Goal: Task Accomplishment & Management: Manage account settings

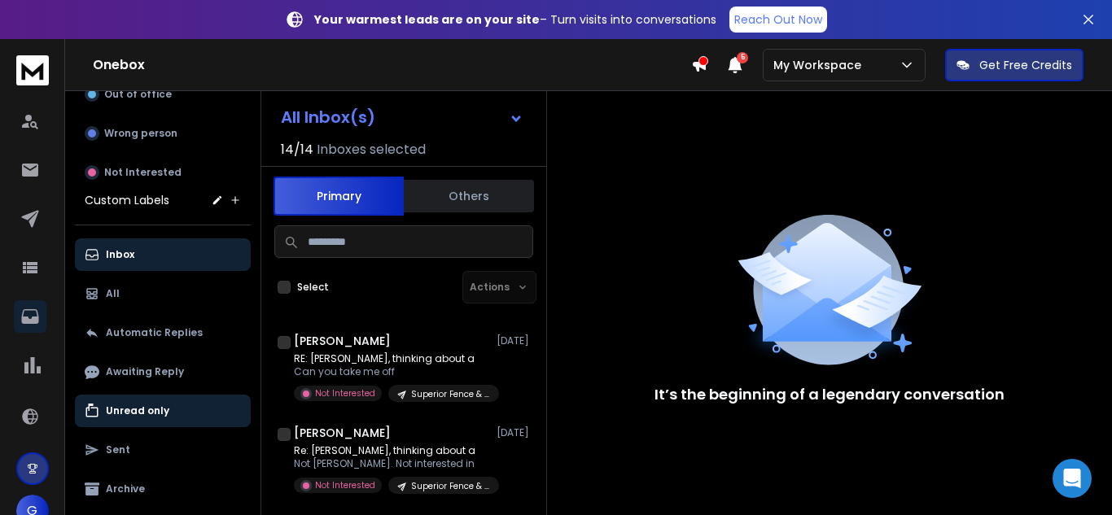
scroll to position [420, 0]
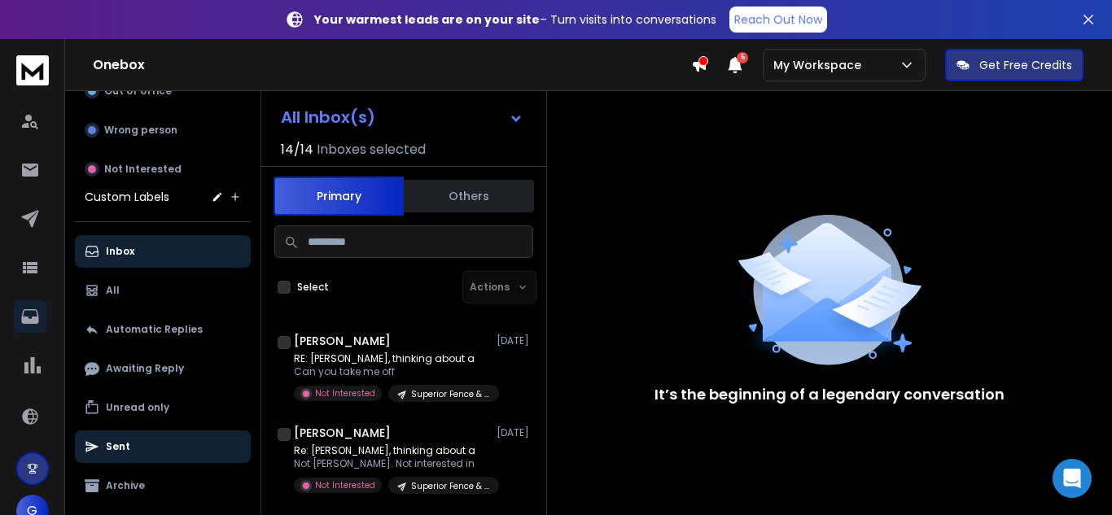
click at [142, 444] on button "Sent" at bounding box center [163, 447] width 176 height 33
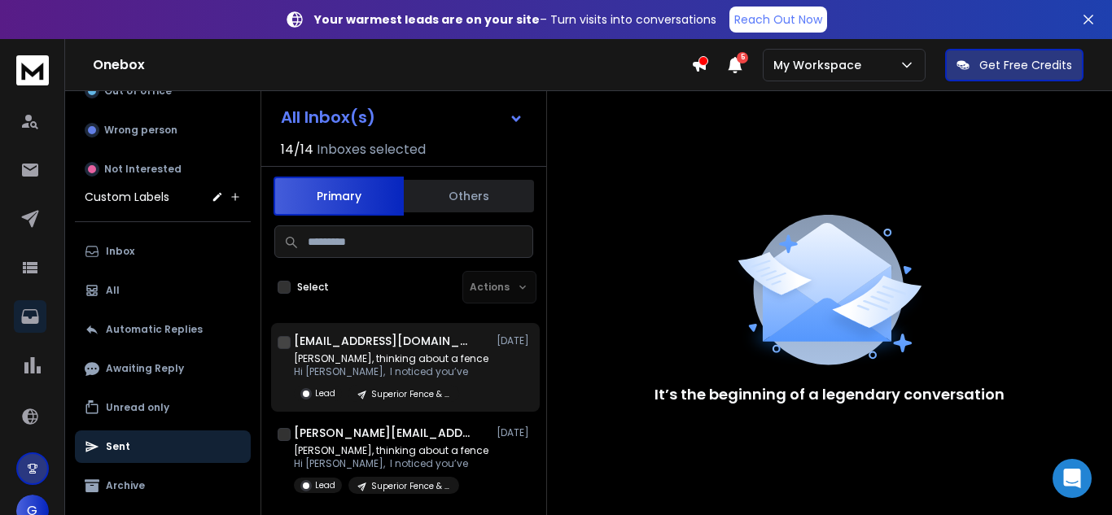
click at [381, 352] on div "[EMAIL_ADDRESS][DOMAIN_NAME] [DATE] [PERSON_NAME], thinking about a fence Hi [P…" at bounding box center [413, 367] width 239 height 69
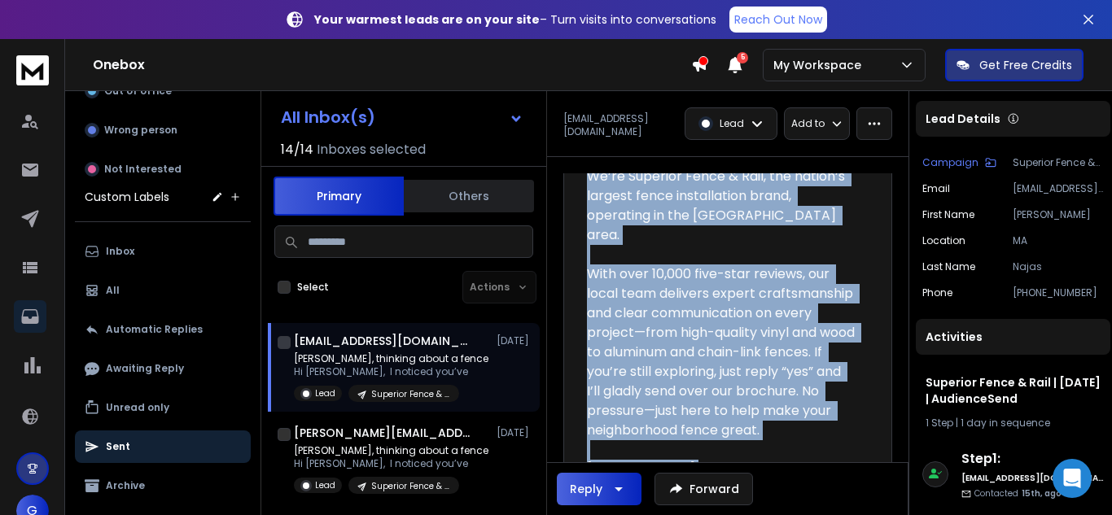
scroll to position [51, 0]
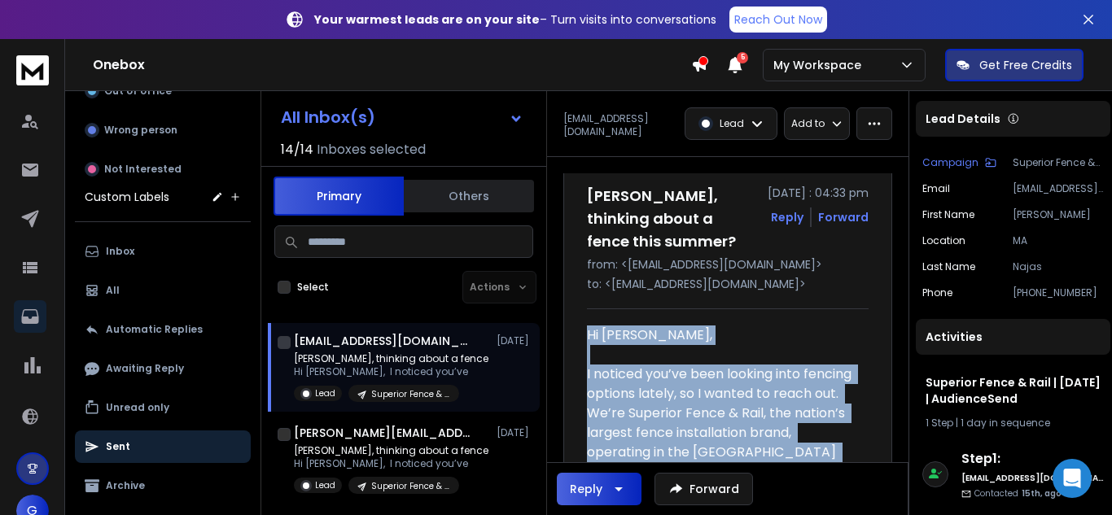
drag, startPoint x: 794, startPoint y: 360, endPoint x: 584, endPoint y: 315, distance: 214.7
click at [584, 315] on div "[PERSON_NAME], thinking about a fence this summer? [DATE] : 04:33 pm Reply Forw…" at bounding box center [727, 486] width 329 height 650
copy div "Hi [PERSON_NAME], I noticed you’ve been looking into fencing options lately, so…"
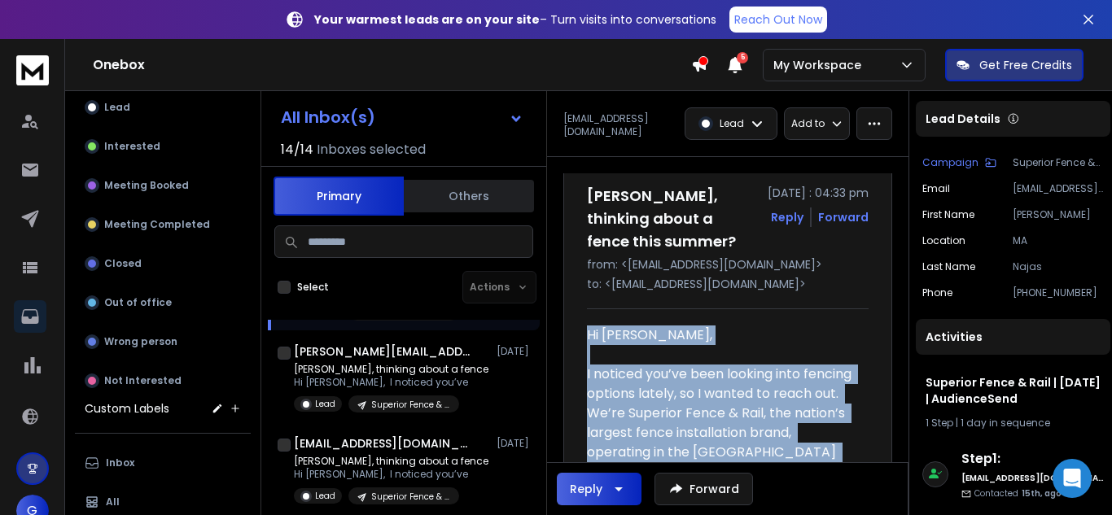
scroll to position [0, 0]
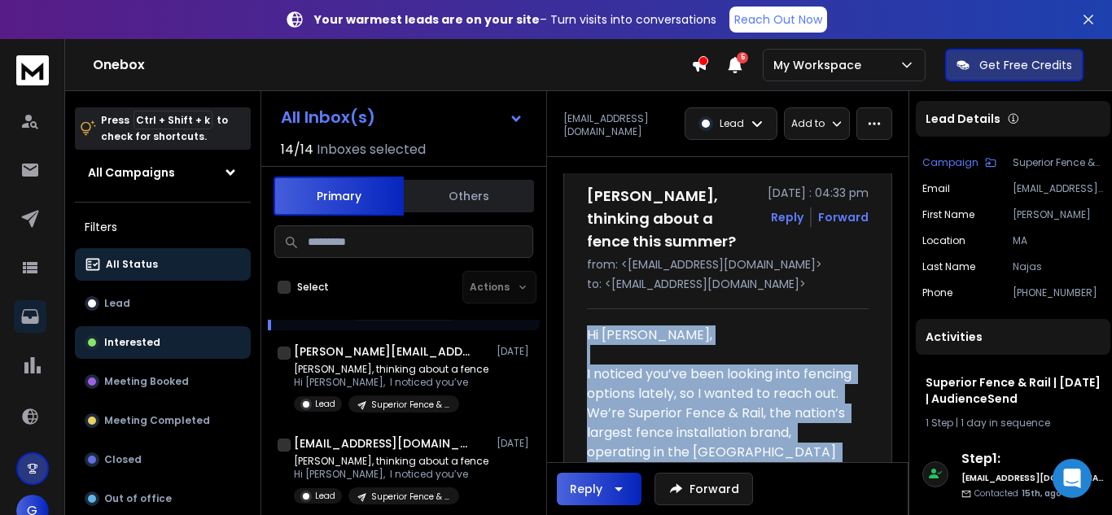
click at [165, 337] on button "Interested" at bounding box center [163, 342] width 176 height 33
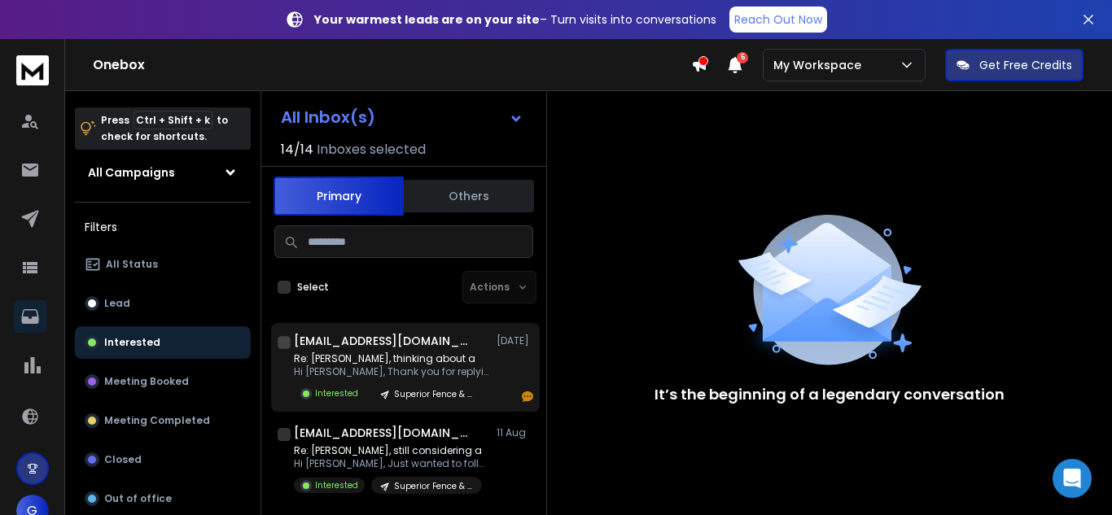
click at [409, 361] on p "Re: [PERSON_NAME], thinking about a" at bounding box center [391, 358] width 195 height 13
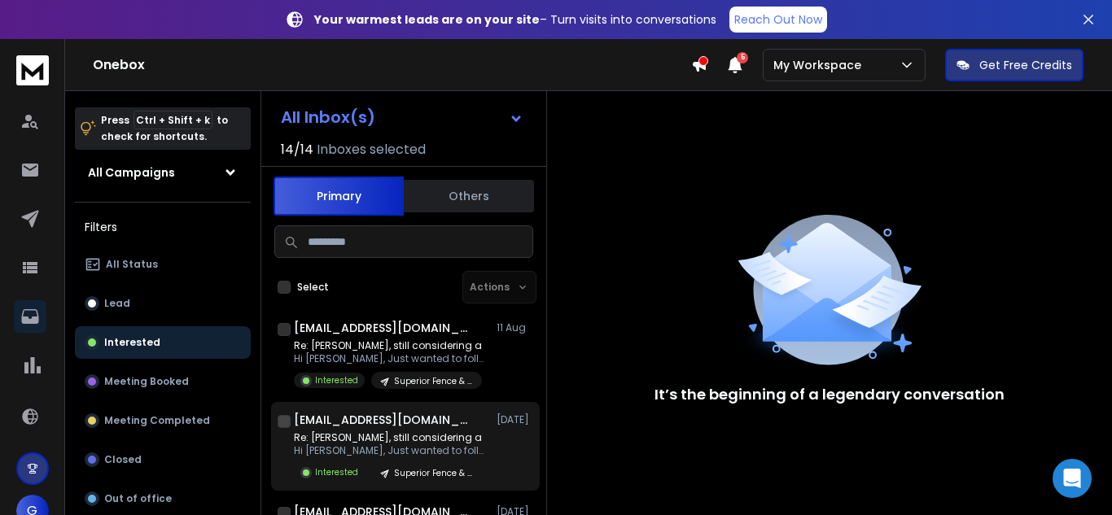
scroll to position [94, 0]
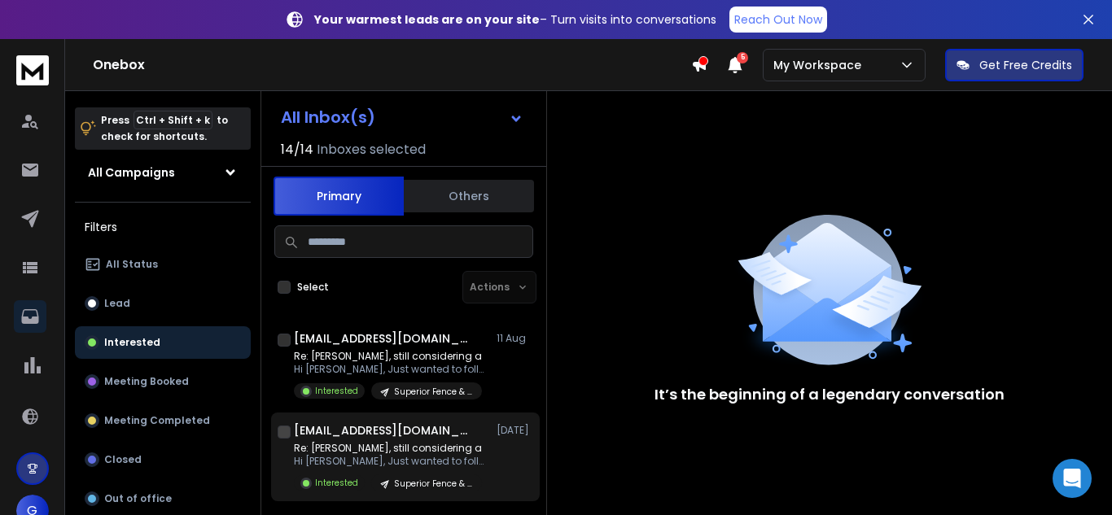
click at [410, 463] on p "Hi [PERSON_NAME], Just wanted to follow" at bounding box center [391, 461] width 195 height 13
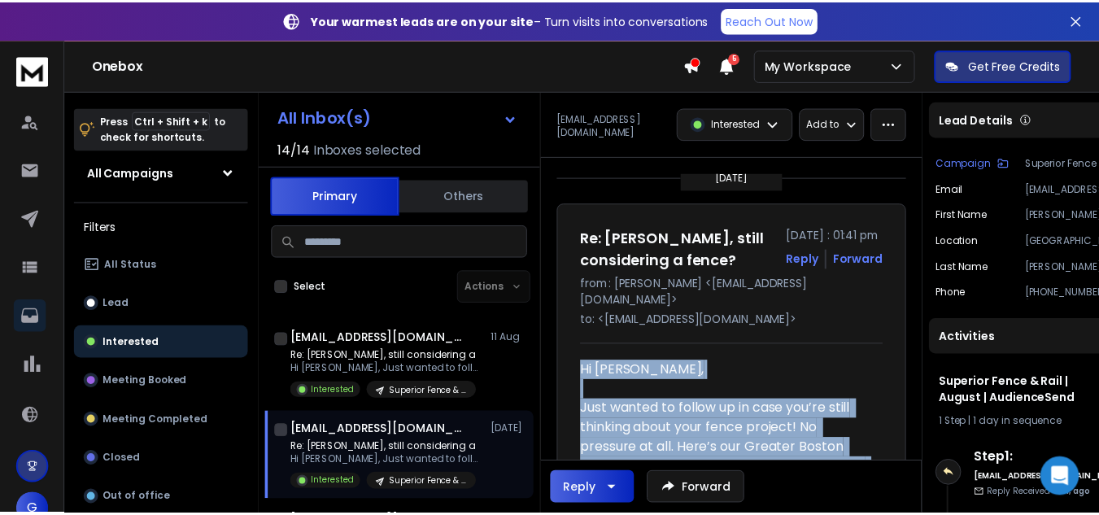
scroll to position [0, 0]
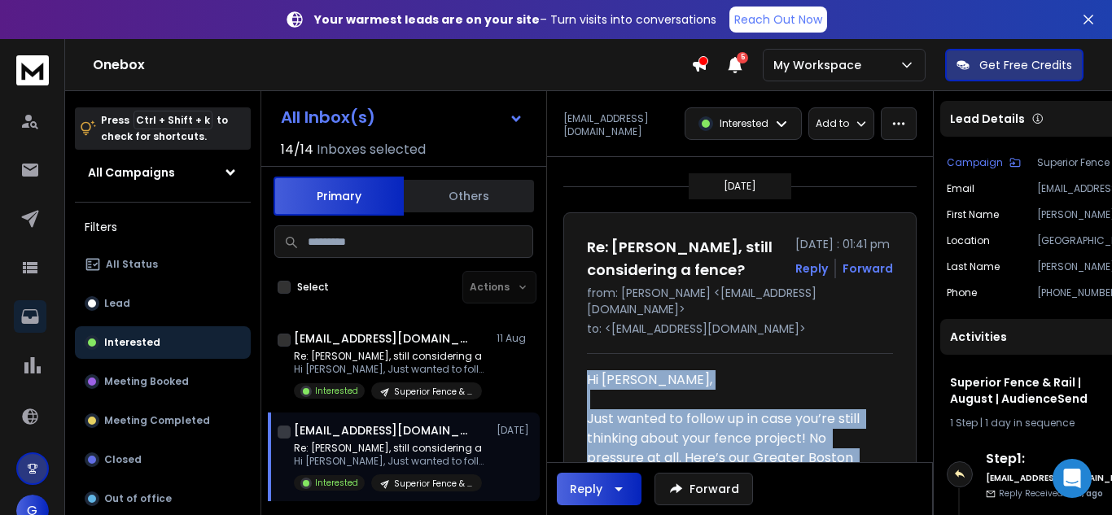
drag, startPoint x: 735, startPoint y: 392, endPoint x: 575, endPoint y: 345, distance: 166.3
copy div "Hi [PERSON_NAME], Just wanted to follow up in case you’re still thinking about …"
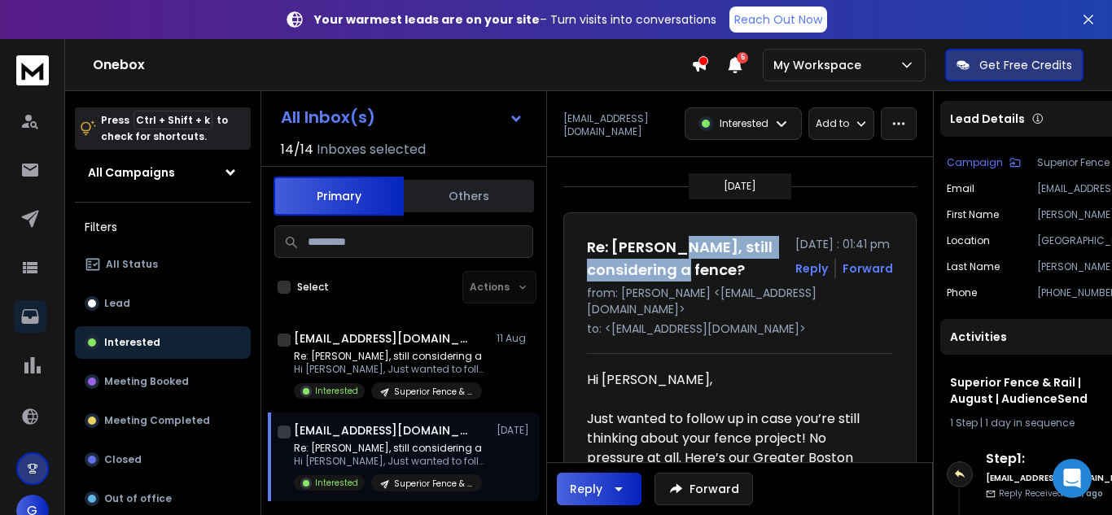
drag, startPoint x: 667, startPoint y: 243, endPoint x: 860, endPoint y: 243, distance: 192.9
click at [860, 243] on div "Re: [PERSON_NAME], still considering a fence? [DATE] : 01:41 pm Reply Forward" at bounding box center [740, 259] width 306 height 46
copy h1 "still considering a fence?"
click at [15, 163] on link at bounding box center [30, 170] width 33 height 33
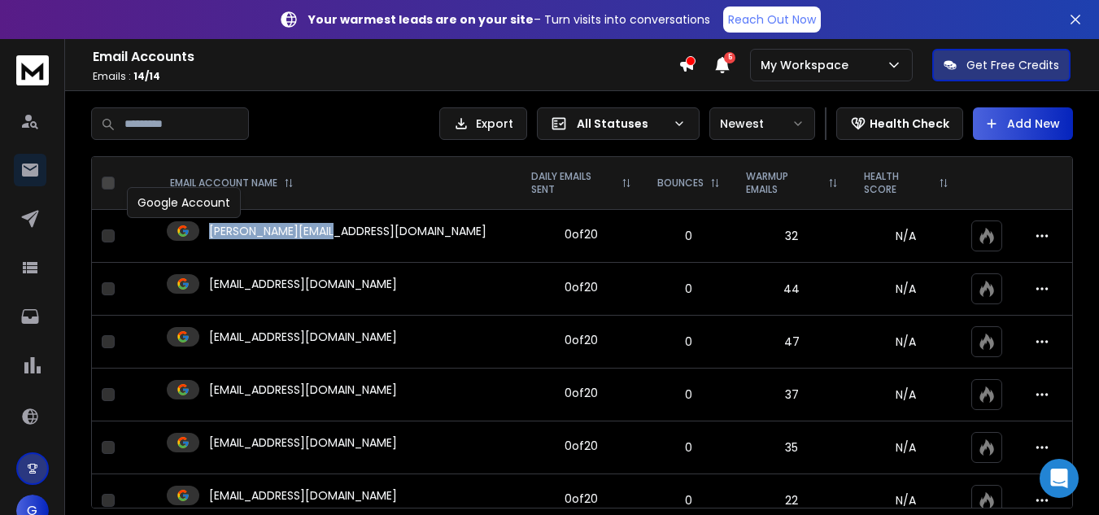
drag, startPoint x: 236, startPoint y: 233, endPoint x: 190, endPoint y: 236, distance: 45.7
click at [190, 236] on div "[PERSON_NAME][EMAIL_ADDRESS][DOMAIN_NAME]" at bounding box center [338, 231] width 342 height 20
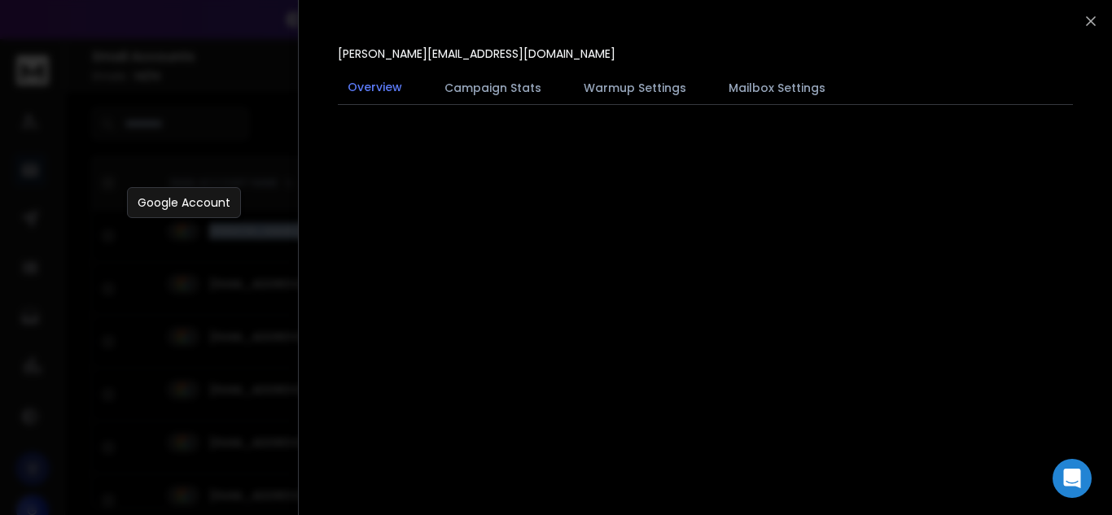
copy p "[PERSON_NAME][EMAIL_ADDRESS][DOMAIN_NAME]"
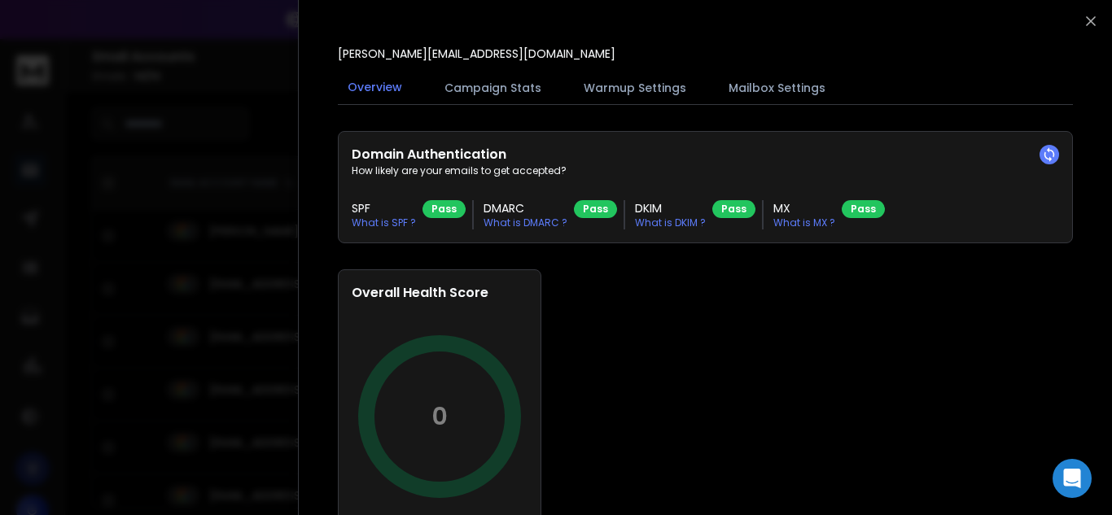
click at [422, 56] on p "[PERSON_NAME][EMAIL_ADDRESS][DOMAIN_NAME]" at bounding box center [477, 54] width 278 height 16
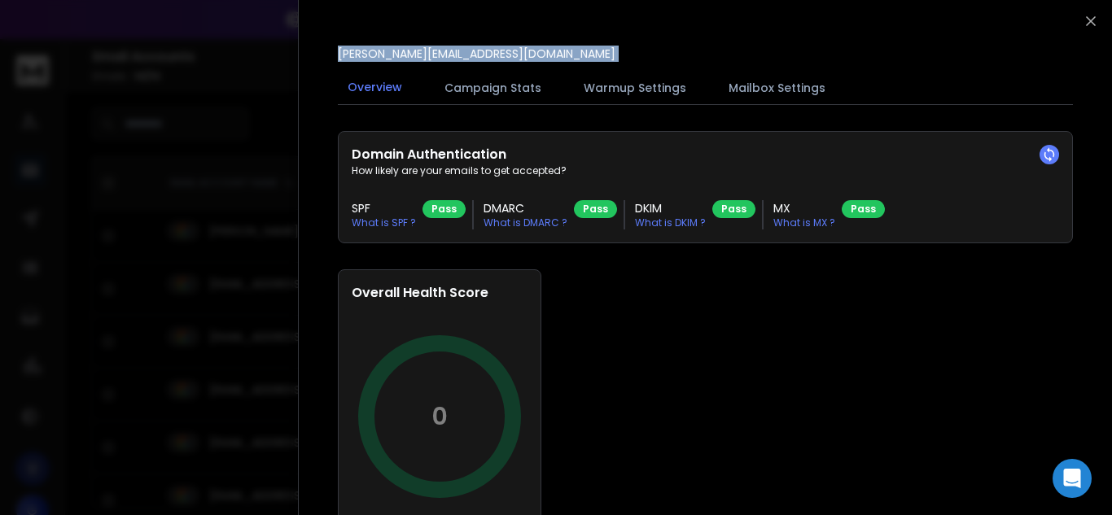
click at [422, 56] on p "[PERSON_NAME][EMAIL_ADDRESS][DOMAIN_NAME]" at bounding box center [477, 54] width 278 height 16
copy p "[PERSON_NAME][EMAIL_ADDRESS][DOMAIN_NAME]"
click at [367, 55] on p "[PERSON_NAME][EMAIL_ADDRESS][DOMAIN_NAME]" at bounding box center [477, 54] width 278 height 16
drag, startPoint x: 374, startPoint y: 56, endPoint x: 499, endPoint y: 56, distance: 124.5
click at [499, 56] on div "[PERSON_NAME][EMAIL_ADDRESS][DOMAIN_NAME]" at bounding box center [705, 54] width 735 height 16
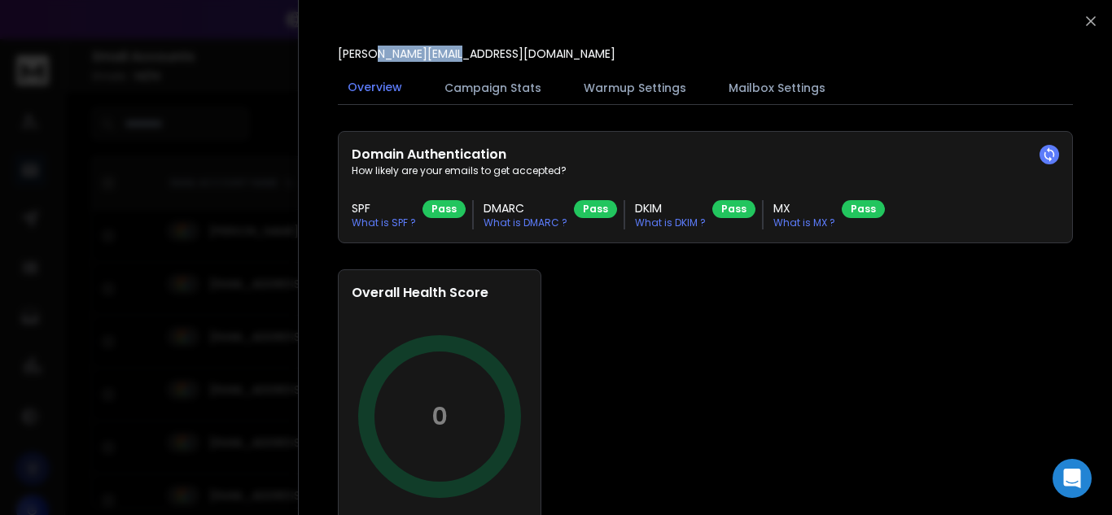
copy p "[DOMAIN_NAME]"
click at [401, 50] on p "[PERSON_NAME][EMAIL_ADDRESS][DOMAIN_NAME]" at bounding box center [477, 54] width 278 height 16
drag, startPoint x: 380, startPoint y: 56, endPoint x: 487, endPoint y: 63, distance: 107.6
click at [487, 63] on div "[EMAIL_ADDRESS][DOMAIN_NAME] Overview Campaign Stats Warmup Settings Mailbox Se…" at bounding box center [705, 320] width 774 height 601
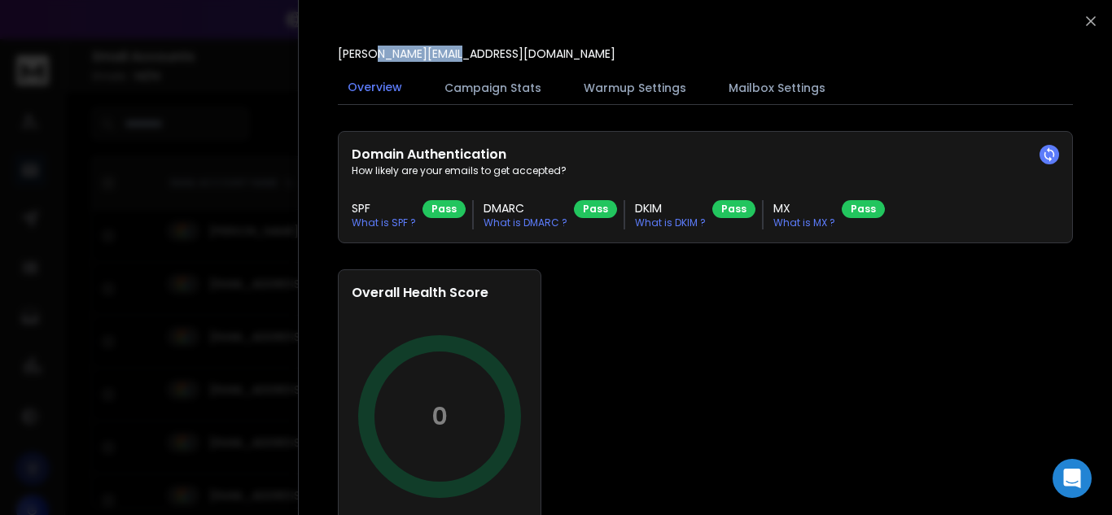
copy p "[DOMAIN_NAME]"
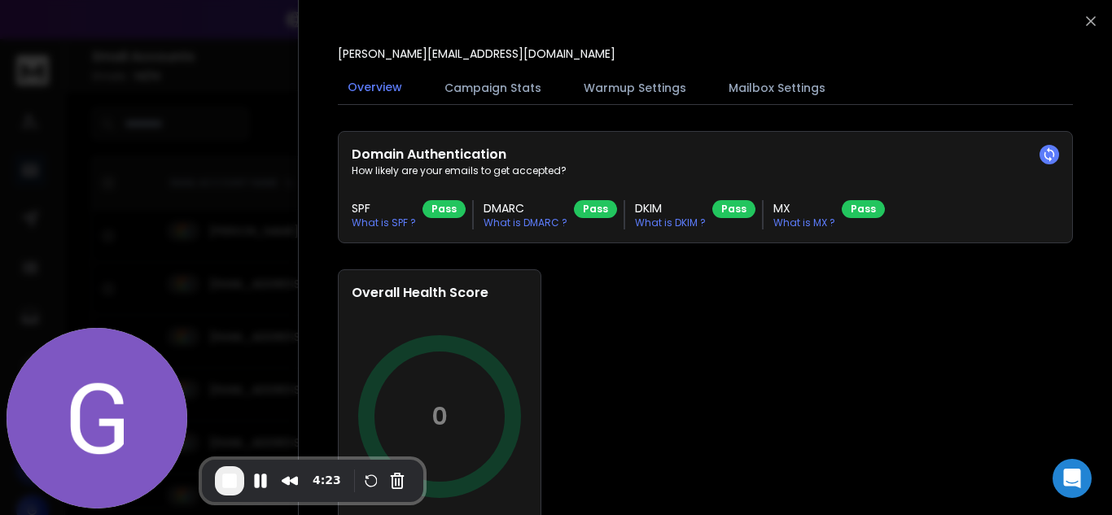
click at [232, 77] on div at bounding box center [556, 257] width 1112 height 515
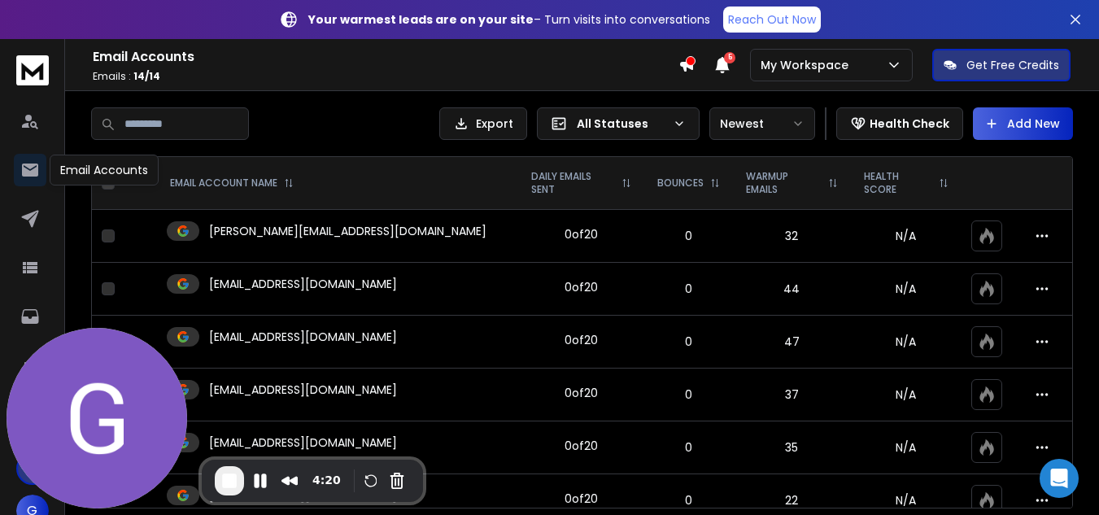
click at [42, 168] on link at bounding box center [30, 170] width 33 height 33
click at [18, 211] on link at bounding box center [30, 219] width 33 height 33
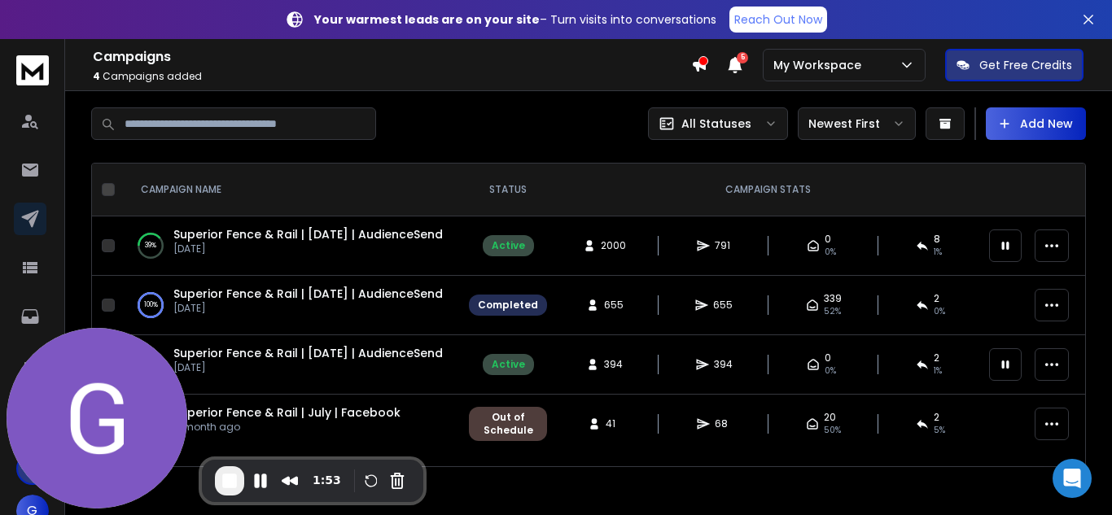
click at [361, 251] on p "[DATE]" at bounding box center [307, 249] width 269 height 13
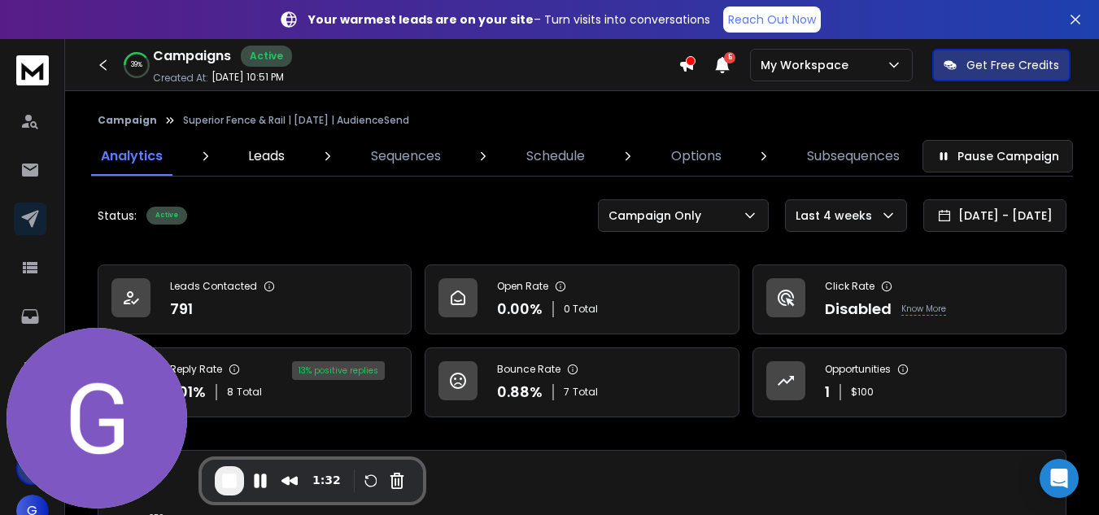
click at [290, 155] on link "Leads" at bounding box center [266, 156] width 56 height 39
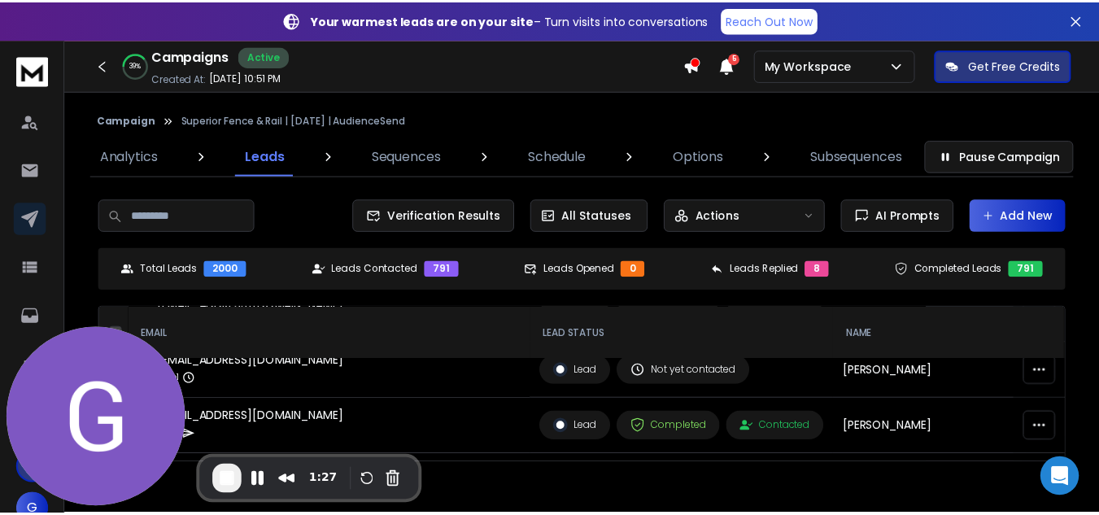
scroll to position [2730, 0]
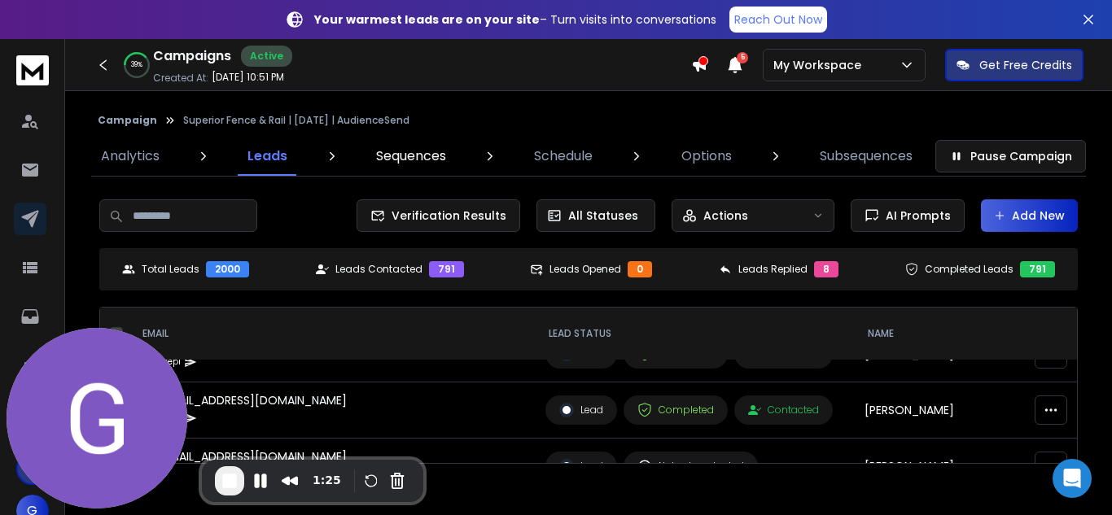
click at [390, 155] on p "Sequences" at bounding box center [411, 156] width 70 height 20
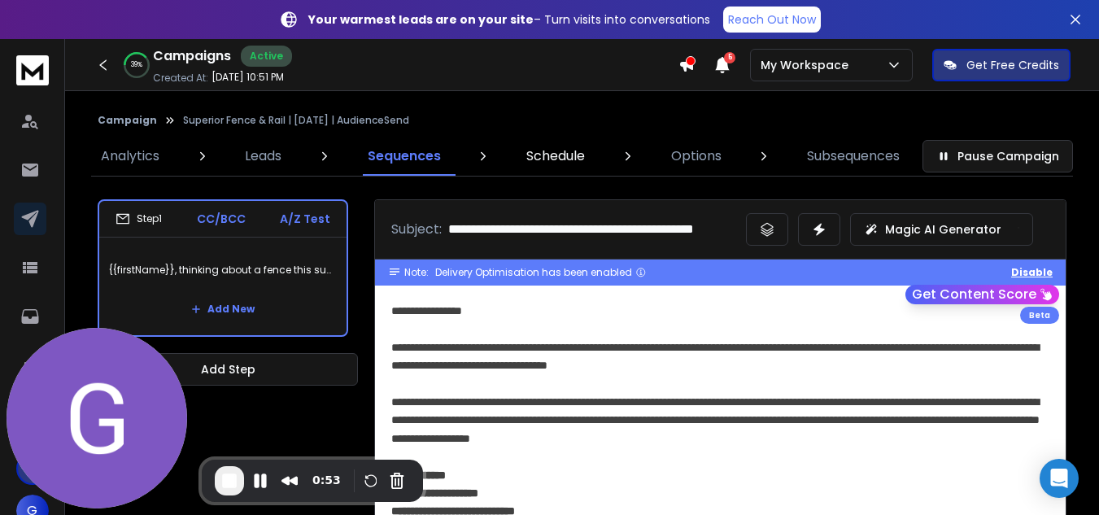
click at [549, 163] on p "Schedule" at bounding box center [556, 156] width 59 height 20
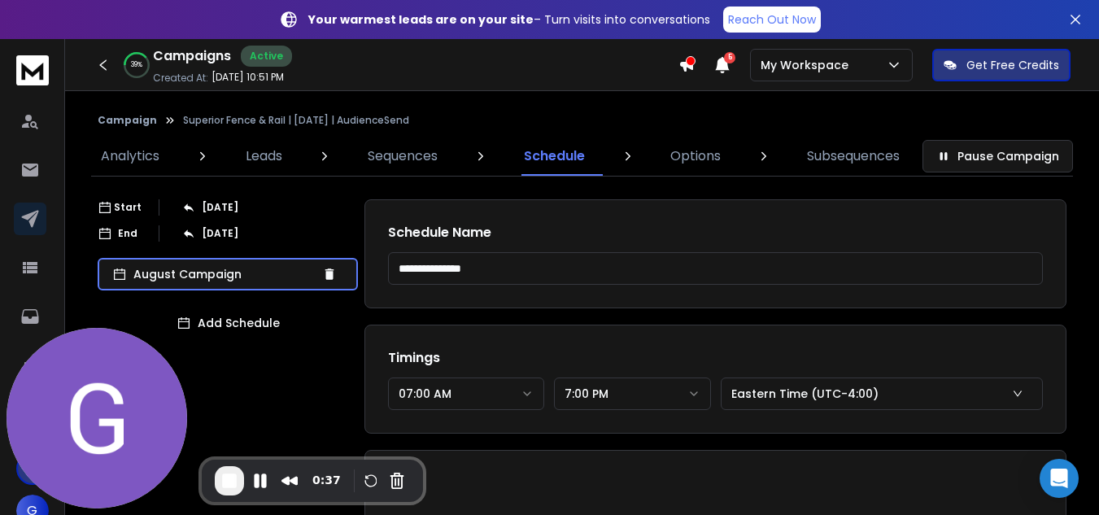
click at [659, 160] on div "Analytics Leads Sequences Schedule Options Subsequences" at bounding box center [500, 156] width 819 height 39
click at [675, 150] on p "Options" at bounding box center [696, 156] width 50 height 20
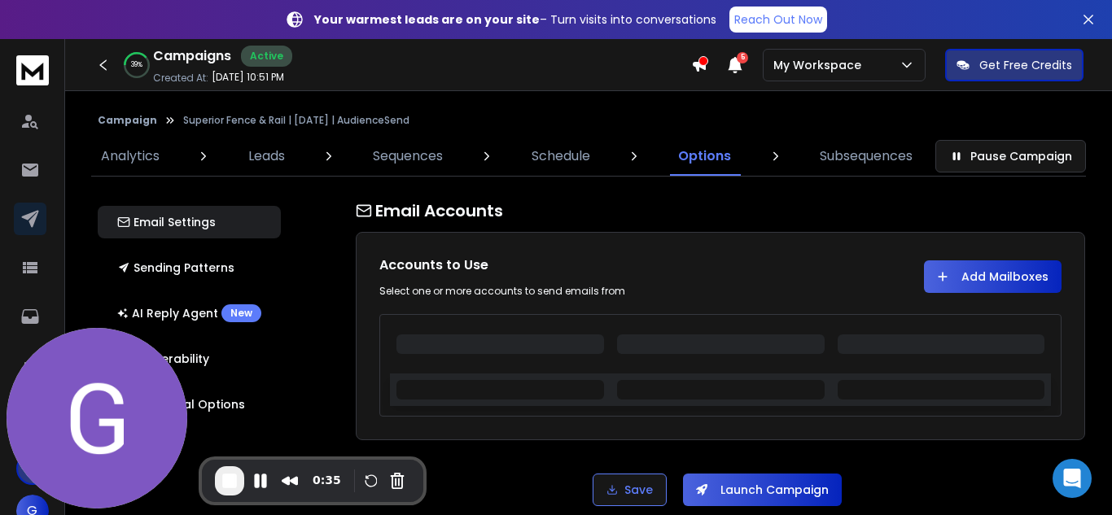
select select "*"
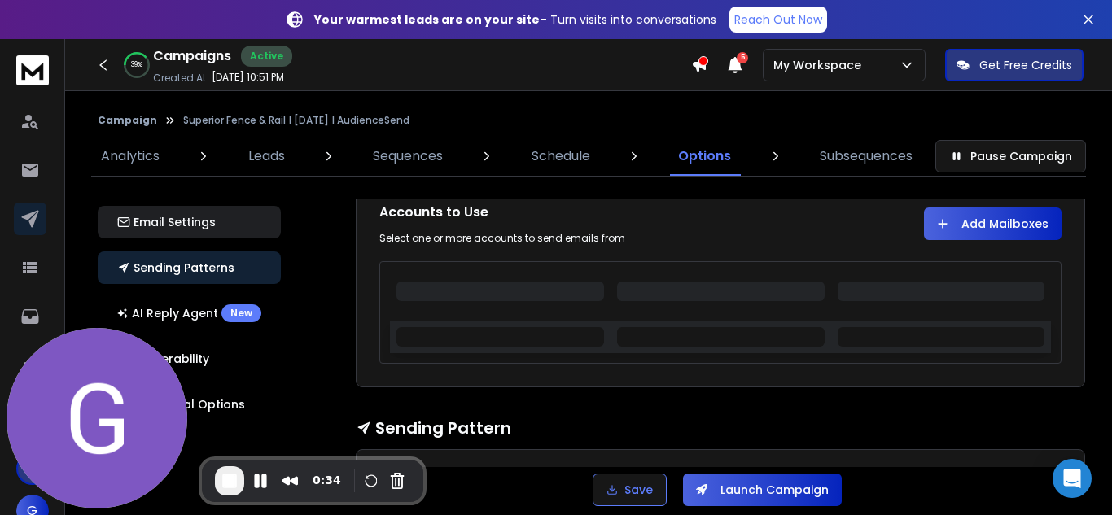
scroll to position [81, 0]
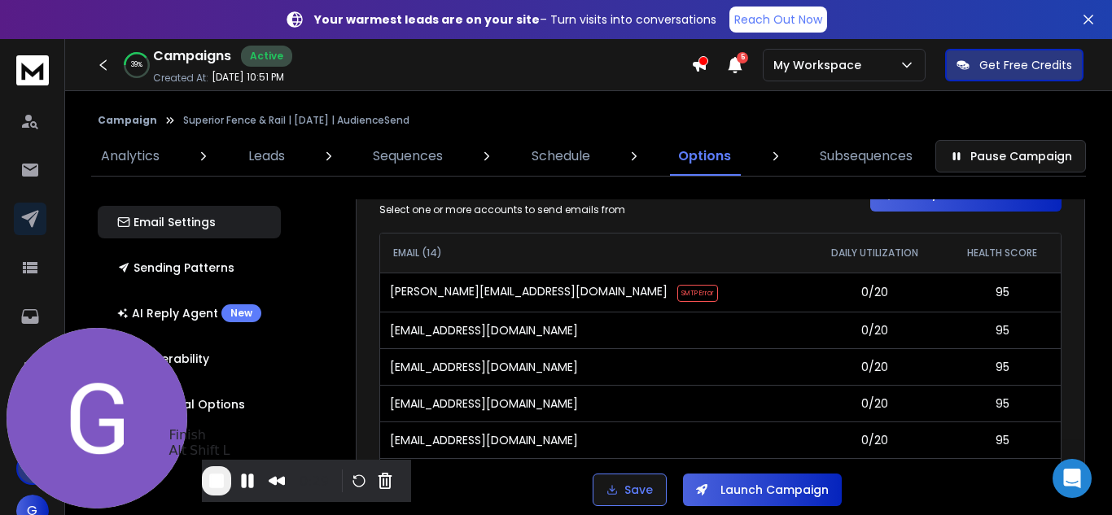
click at [225, 479] on span "End Recording" at bounding box center [217, 481] width 20 height 20
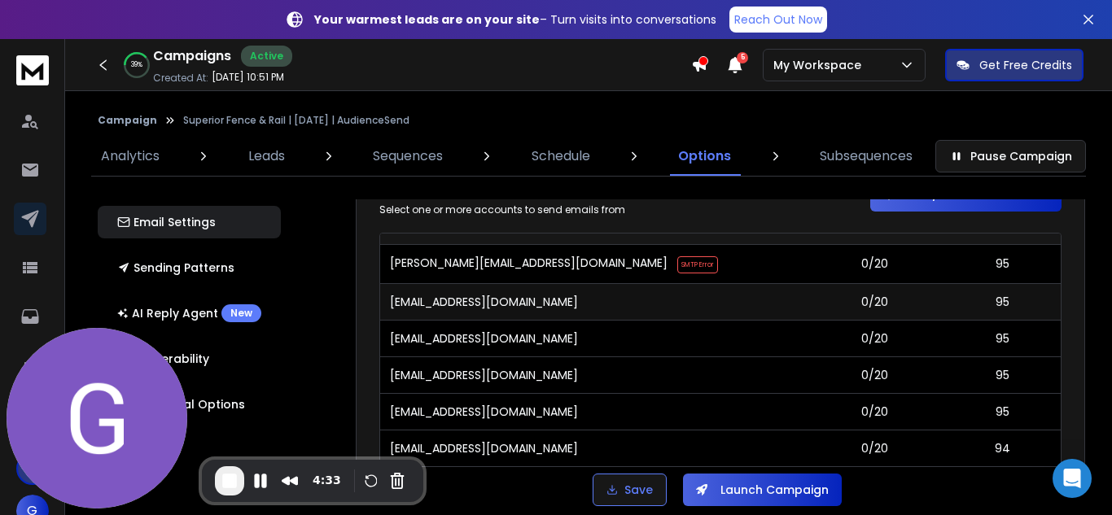
scroll to position [0, 0]
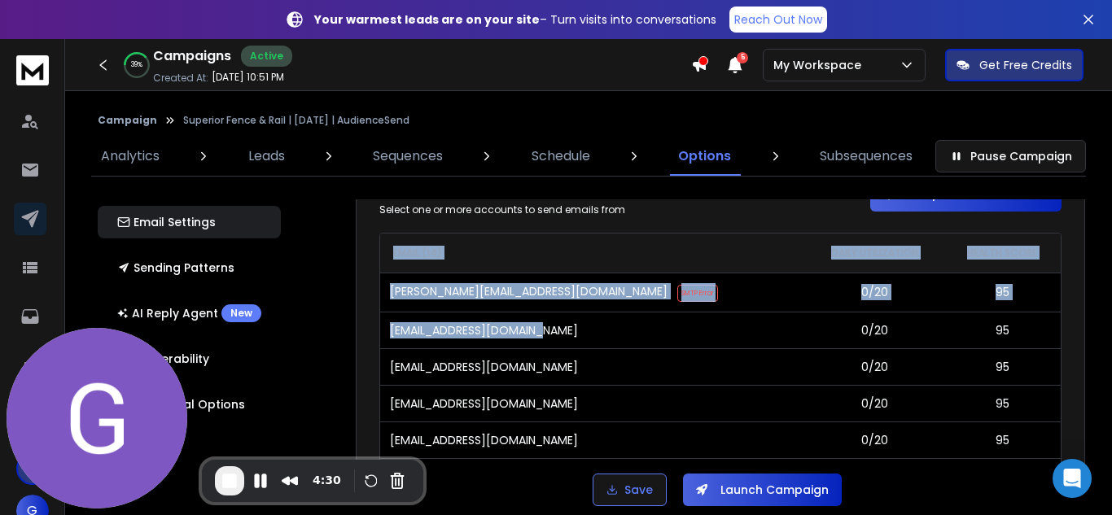
drag, startPoint x: 540, startPoint y: 330, endPoint x: 367, endPoint y: 330, distance: 172.5
click at [367, 330] on div "Accounts to Use Select one or more accounts to send emails from Add/Remove Mail…" at bounding box center [720, 383] width 729 height 464
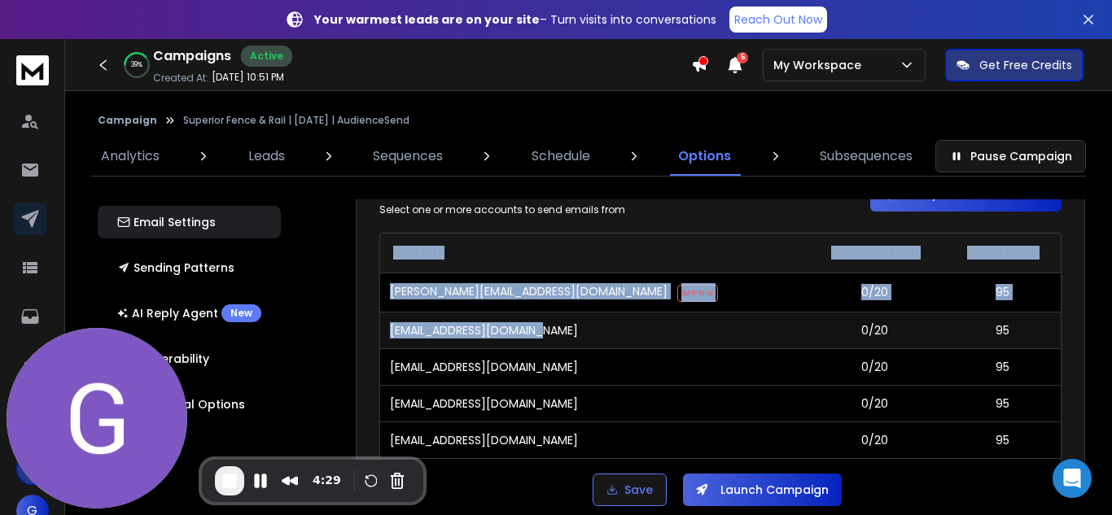
click at [434, 322] on p "[EMAIL_ADDRESS][DOMAIN_NAME]" at bounding box center [484, 330] width 188 height 16
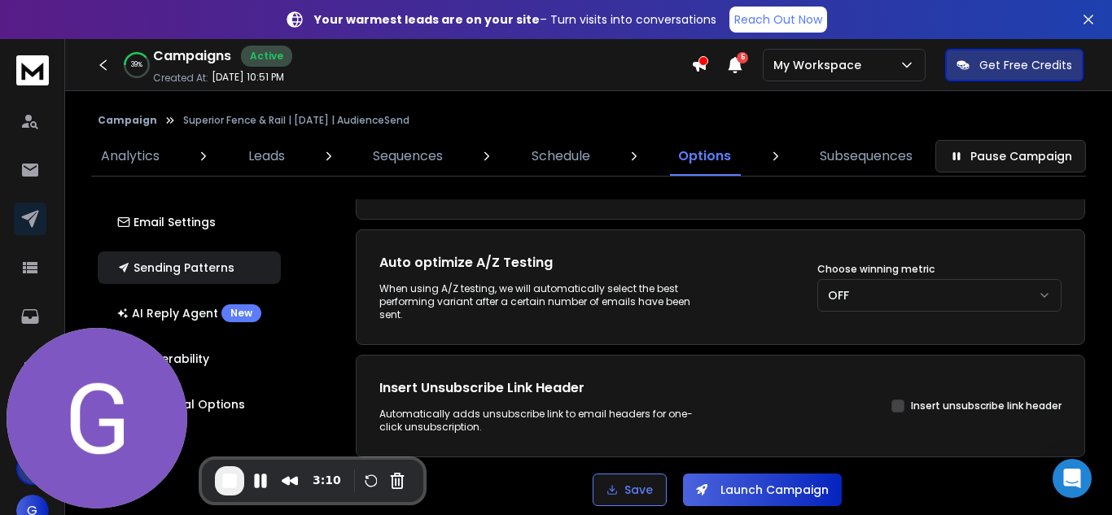
scroll to position [1221, 0]
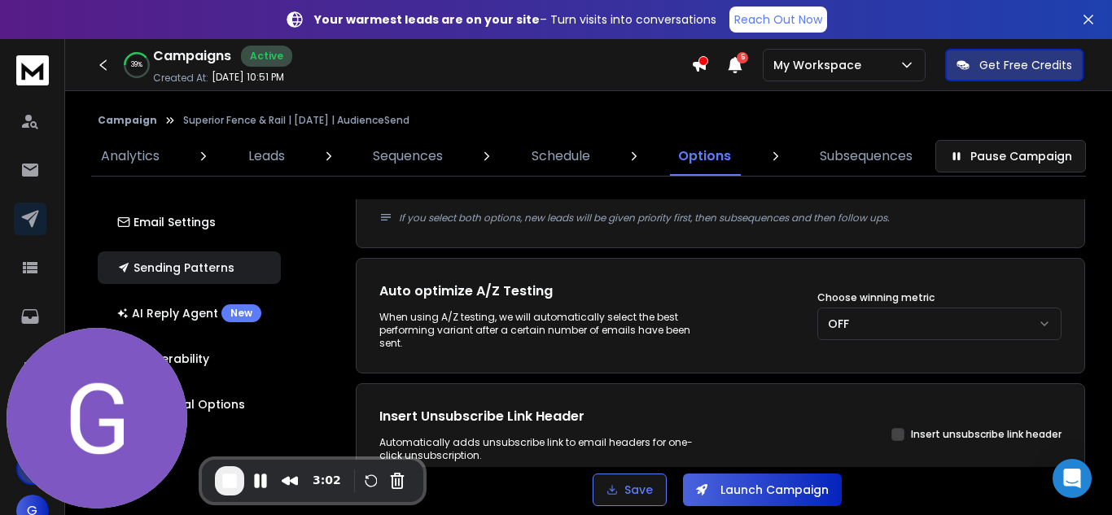
click at [868, 306] on div "**********" at bounding box center [939, 315] width 244 height 49
click at [868, 312] on button "OFF" at bounding box center [939, 324] width 244 height 33
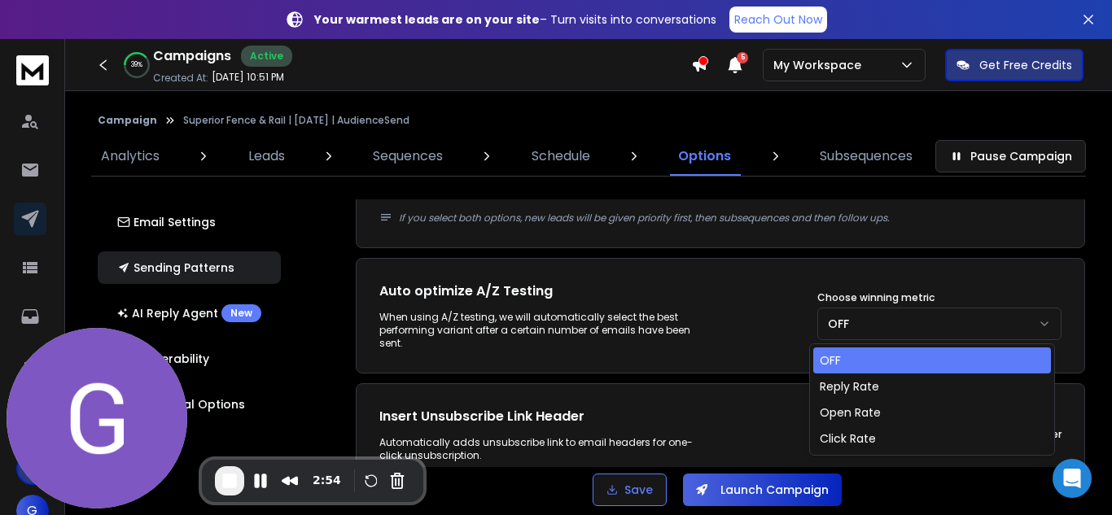
click at [720, 339] on div "**********" at bounding box center [720, 316] width 682 height 68
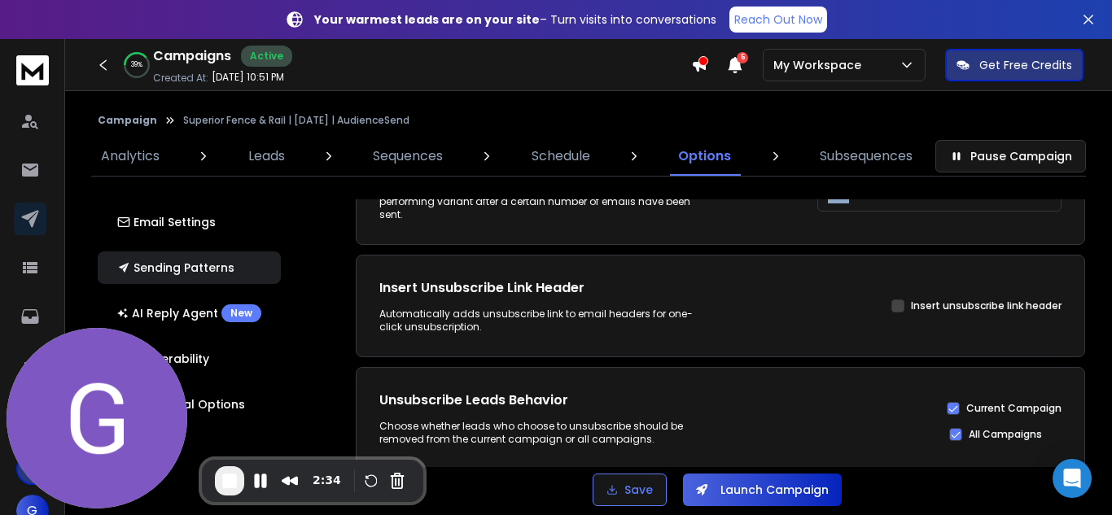
scroll to position [1302, 0]
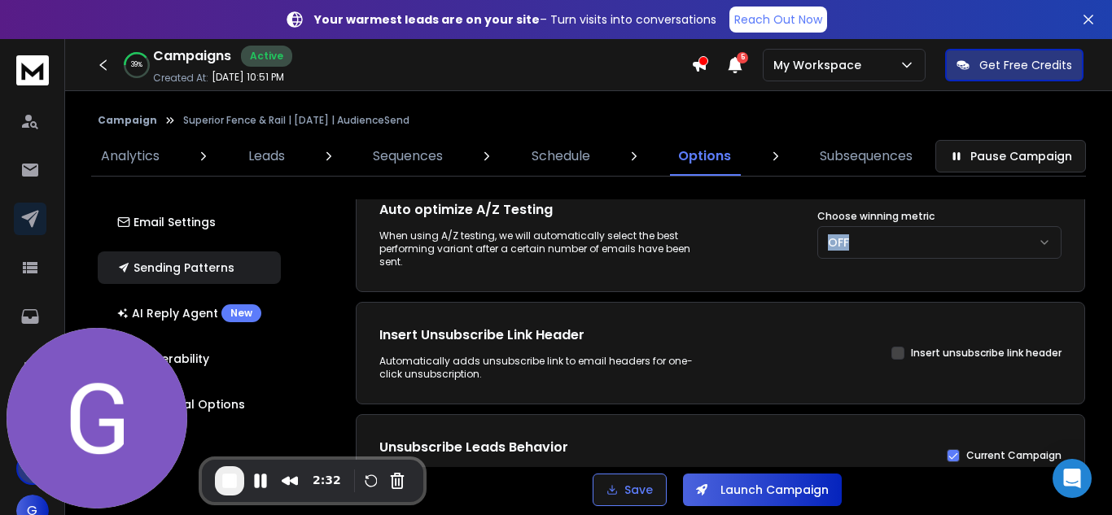
click at [897, 351] on button "Insert unsubscribe link header" at bounding box center [897, 353] width 13 height 13
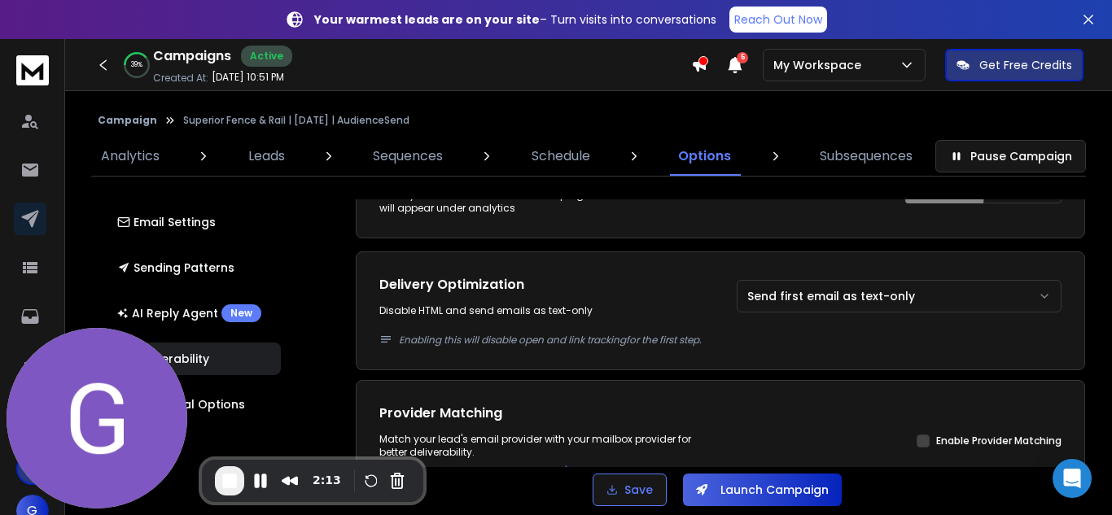
scroll to position [2035, 0]
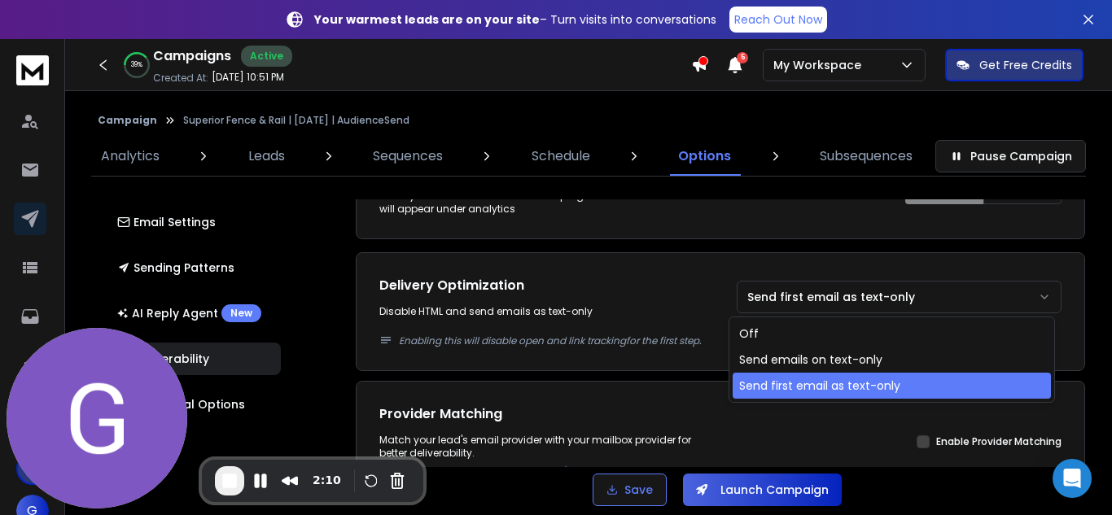
click at [766, 299] on button "Send first email as text-only" at bounding box center [899, 297] width 325 height 33
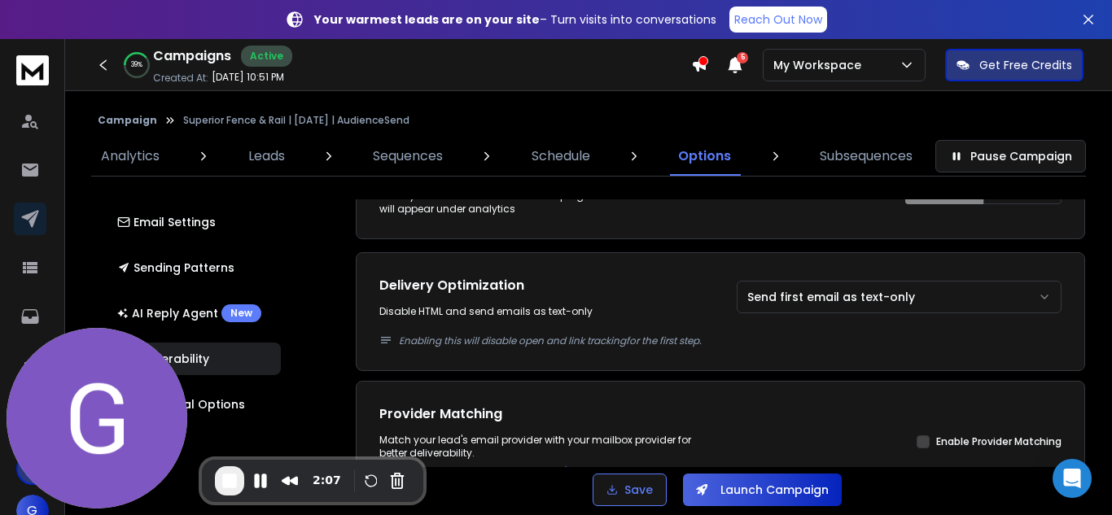
click at [674, 293] on div "Delivery Optimization" at bounding box center [541, 286] width 325 height 20
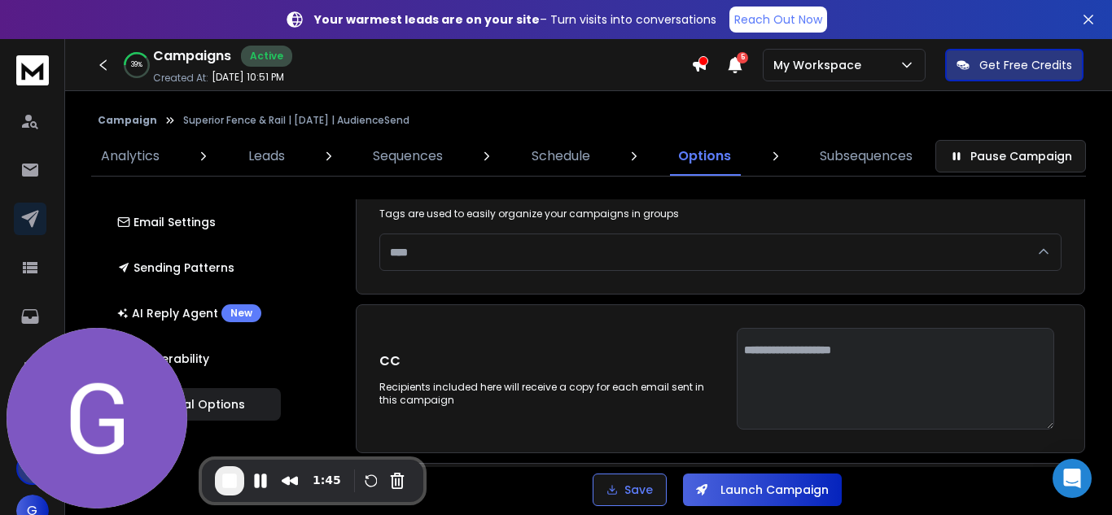
scroll to position [3161, 0]
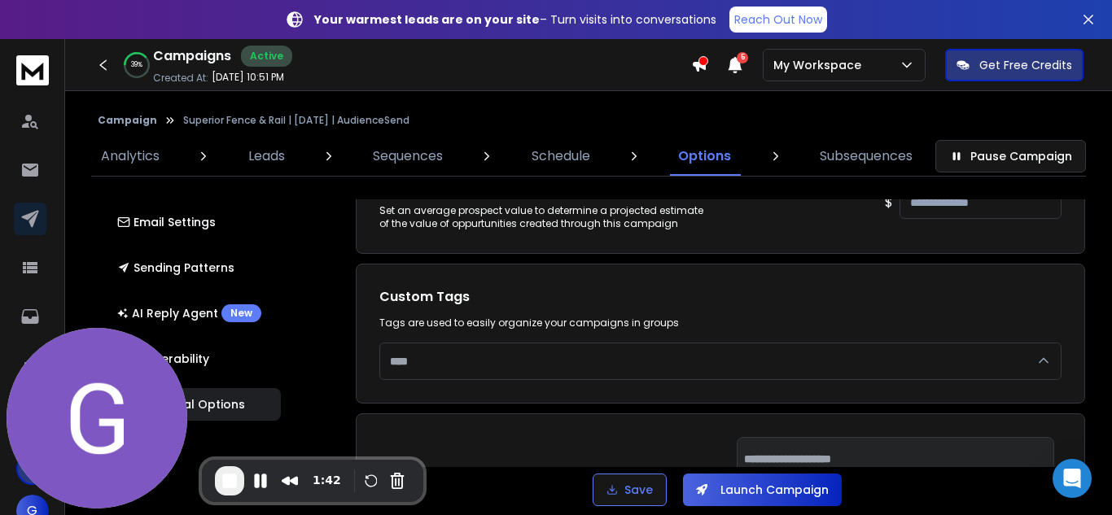
click at [556, 187] on div "Campaign Superior Fence & Rail | [DATE] | AudienceSend Analytics Leads Sequence…" at bounding box center [588, 156] width 995 height 98
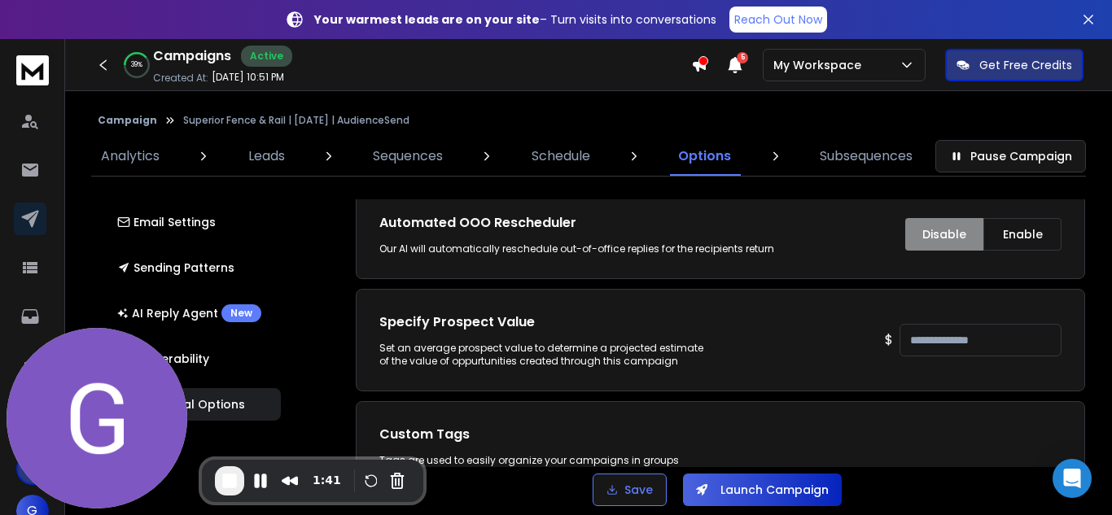
scroll to position [2673, 0]
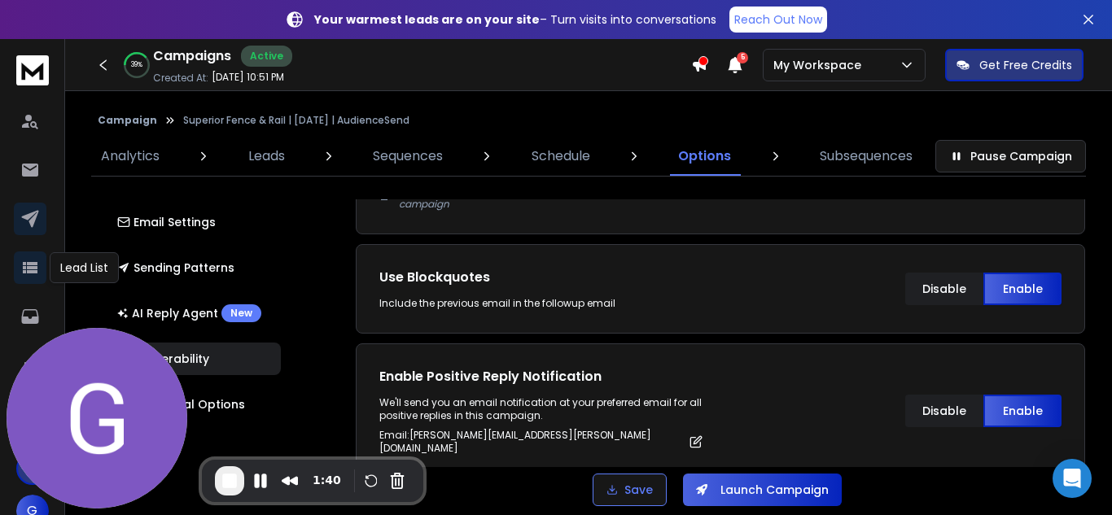
click at [37, 261] on icon at bounding box center [30, 268] width 20 height 20
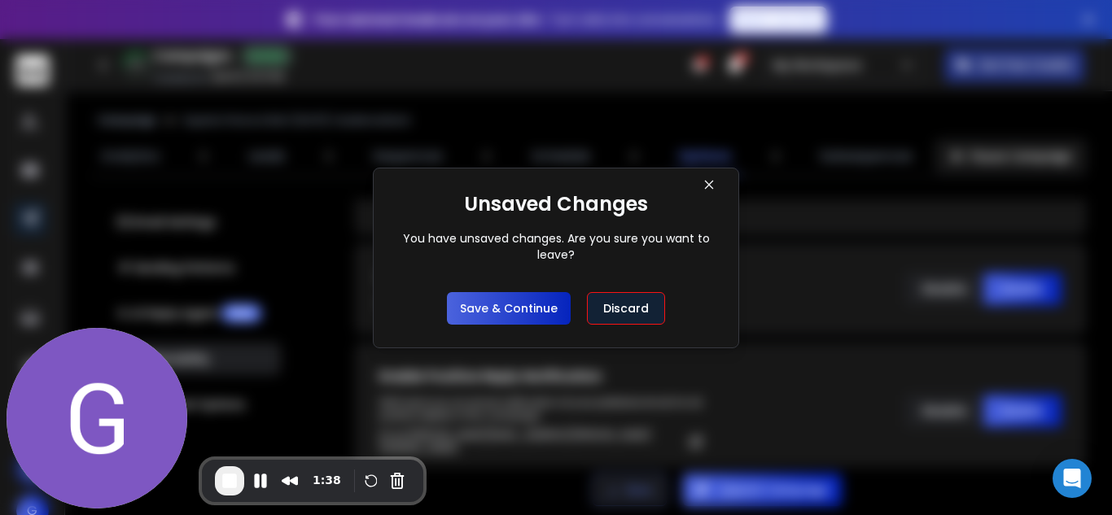
click at [527, 307] on button "Save & Continue" at bounding box center [509, 308] width 124 height 33
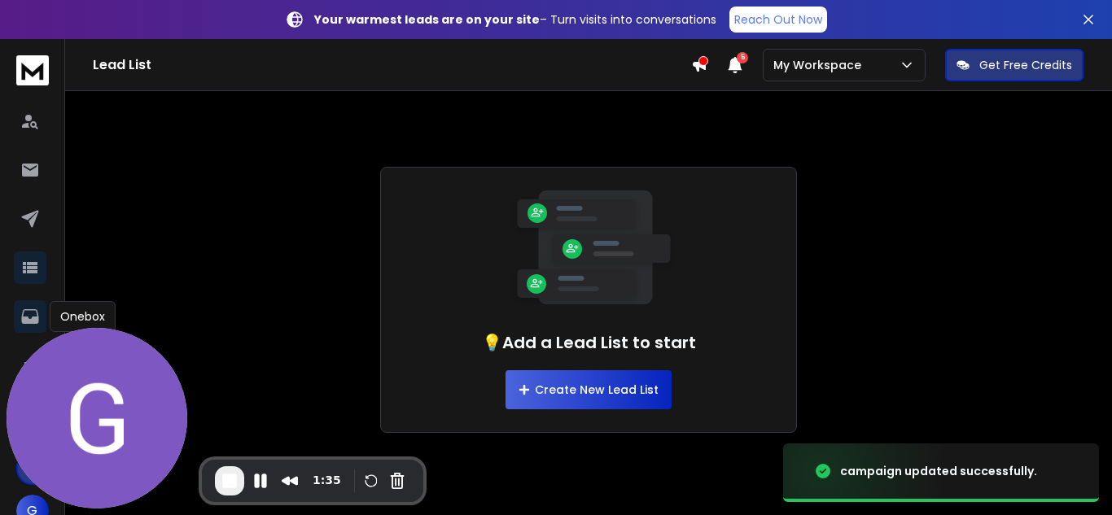
click at [26, 317] on icon at bounding box center [29, 316] width 17 height 15
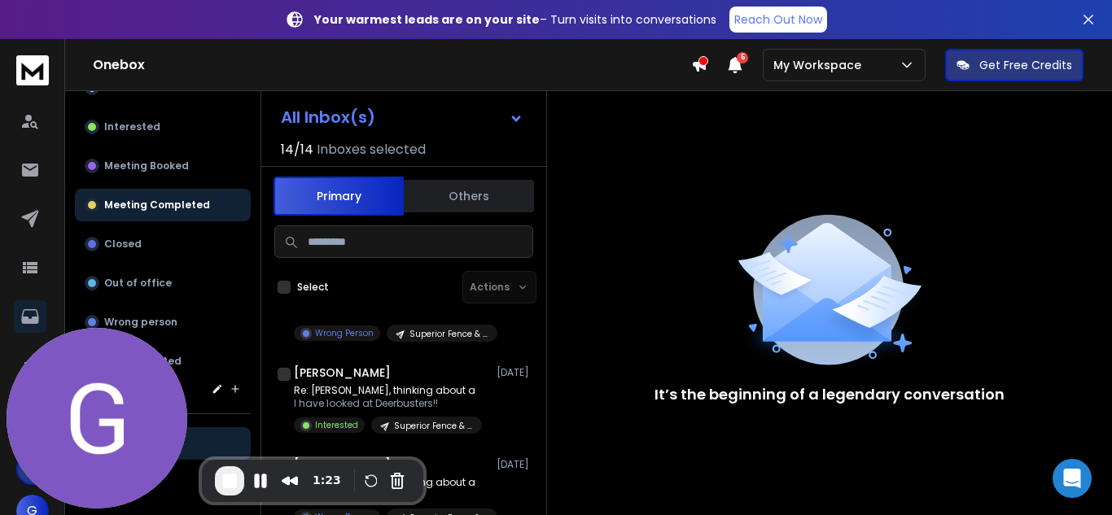
scroll to position [244, 0]
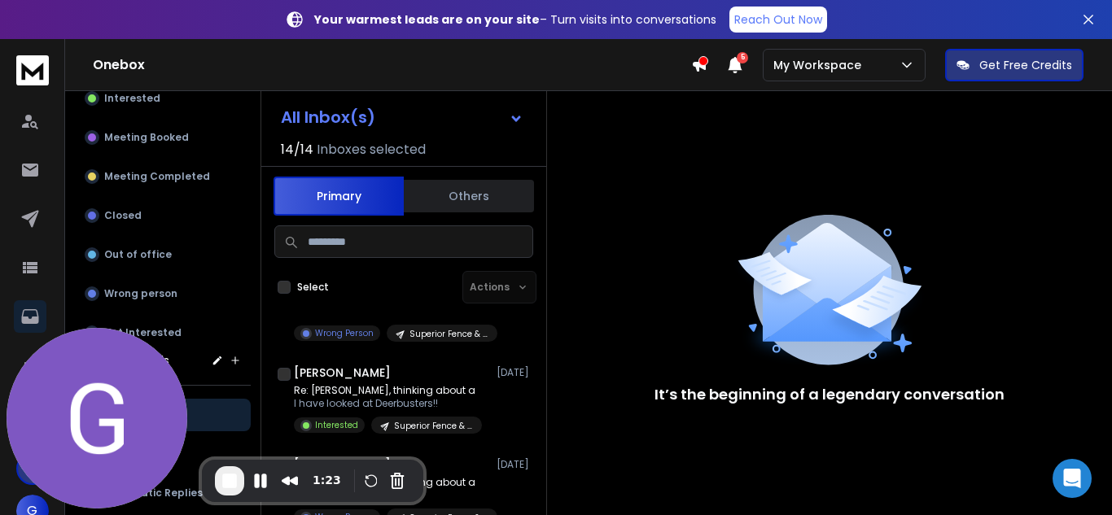
click at [461, 190] on button "Others" at bounding box center [469, 196] width 130 height 36
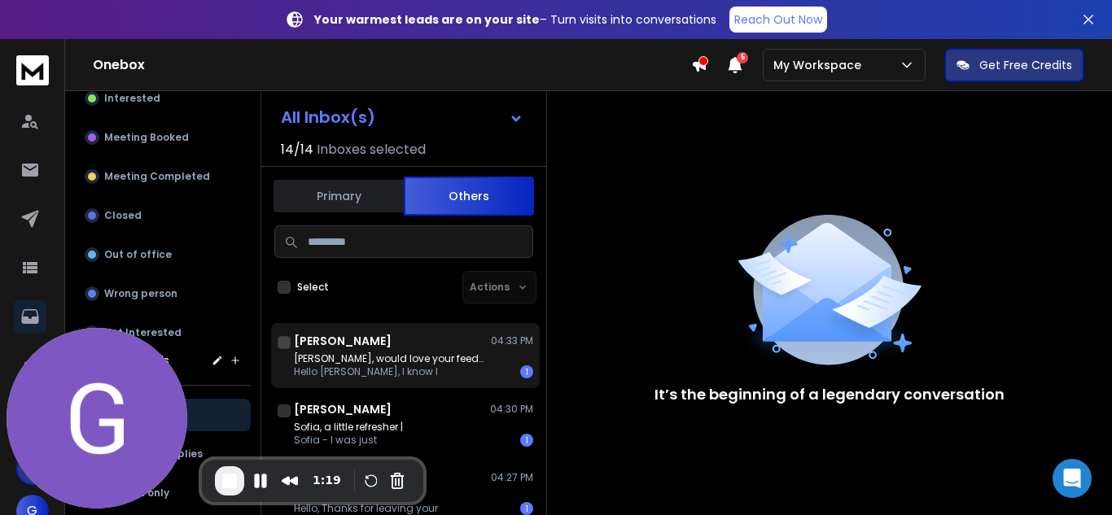
click at [396, 356] on p "[PERSON_NAME], would love your feedback" at bounding box center [391, 358] width 195 height 13
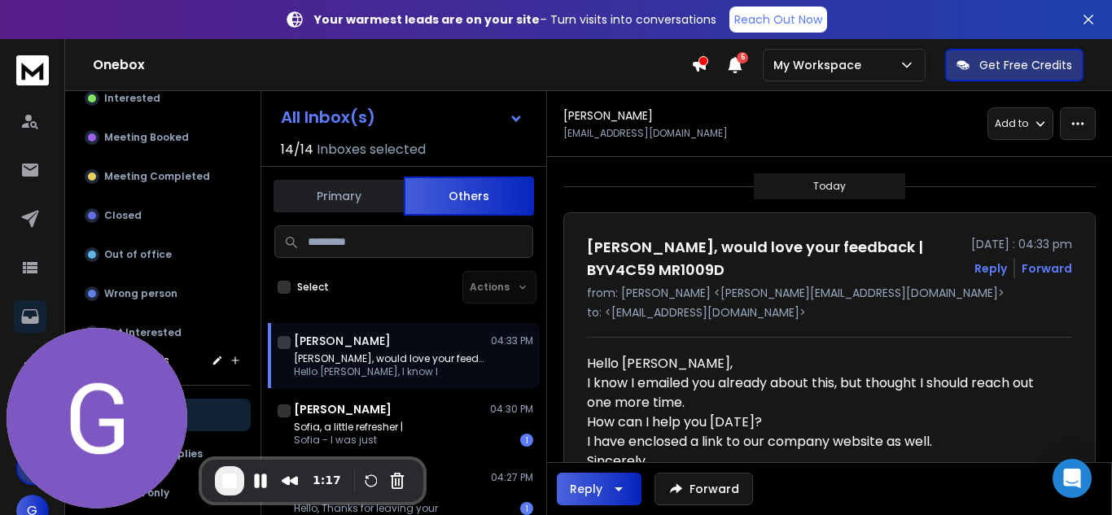
click at [363, 184] on button "Primary" at bounding box center [338, 196] width 130 height 36
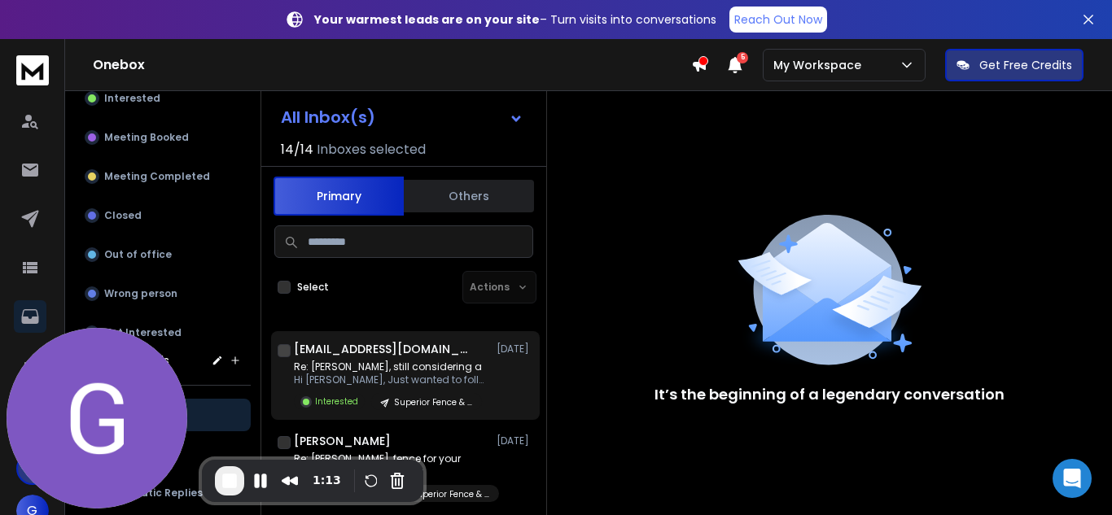
scroll to position [895, 0]
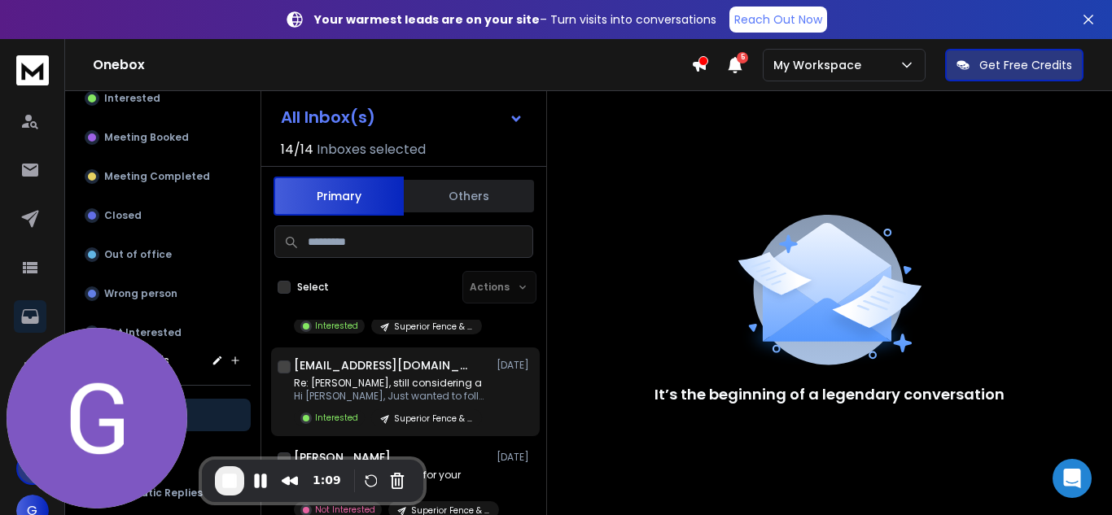
click at [425, 370] on div "[EMAIL_ADDRESS][DOMAIN_NAME] [DATE]" at bounding box center [413, 365] width 239 height 16
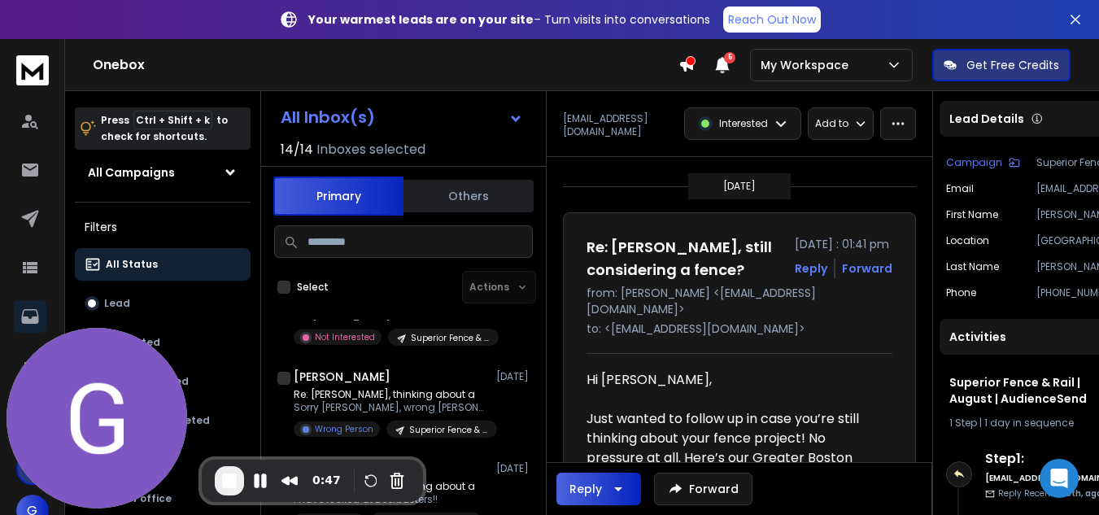
scroll to position [0, 0]
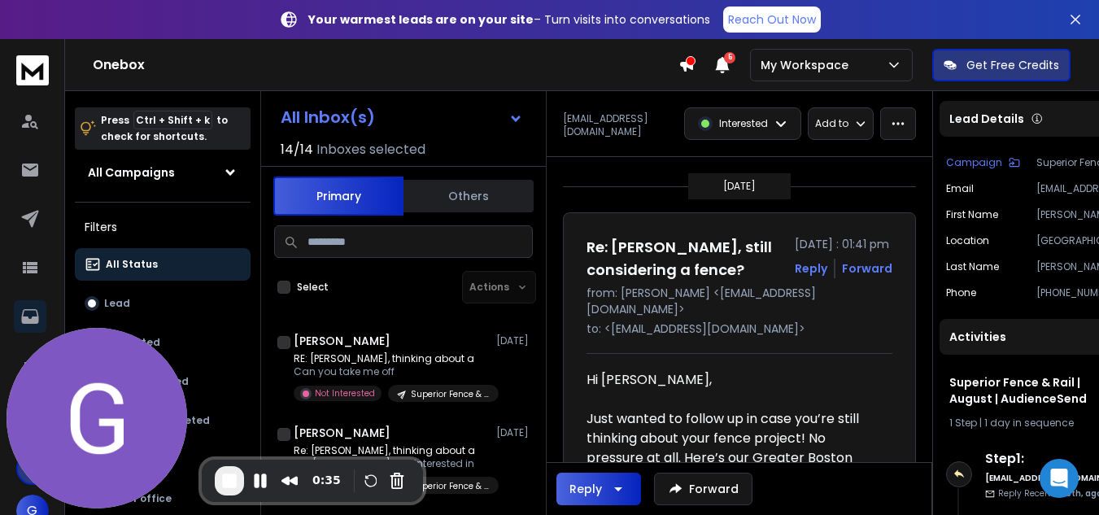
click at [226, 481] on span "End Recording" at bounding box center [230, 481] width 20 height 20
